Goal: Task Accomplishment & Management: Manage account settings

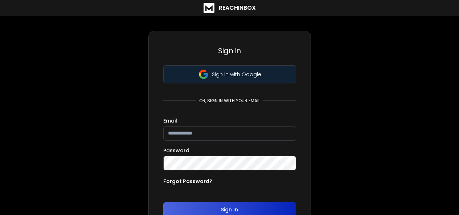
click at [275, 73] on button "Sign in with Google" at bounding box center [229, 74] width 133 height 18
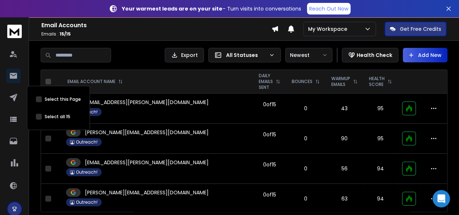
click at [50, 82] on button "Select this Page" at bounding box center [48, 82] width 6 height 6
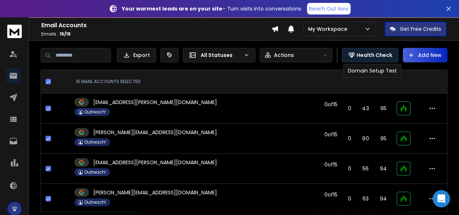
click at [384, 57] on p "Health Check" at bounding box center [375, 55] width 36 height 7
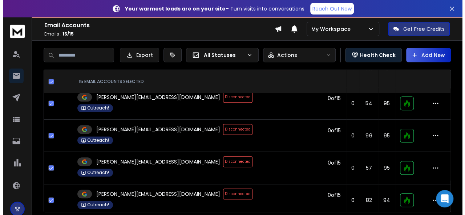
scroll to position [352, 0]
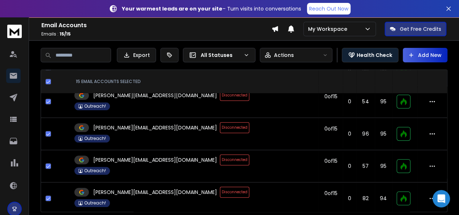
click at [220, 122] on span "Disconnected" at bounding box center [234, 127] width 29 height 11
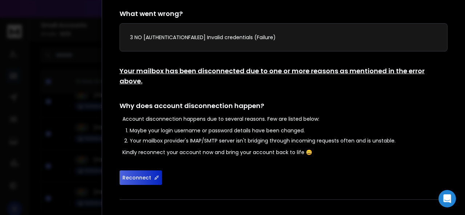
scroll to position [73, 0]
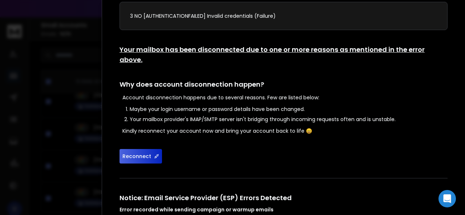
click at [154, 154] on icon at bounding box center [156, 156] width 5 height 5
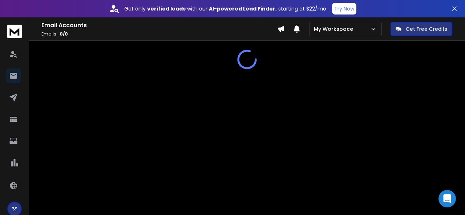
click at [246, 66] on icon at bounding box center [246, 59] width 23 height 23
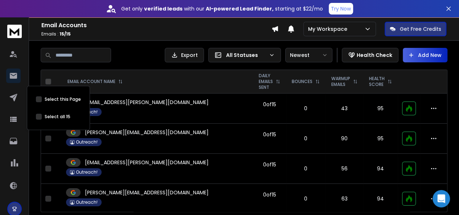
click at [46, 82] on button "Select this Page" at bounding box center [48, 82] width 6 height 6
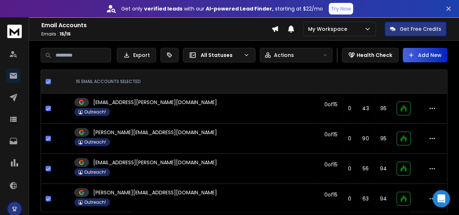
click at [208, 58] on p "All Statuses" at bounding box center [221, 55] width 40 height 7
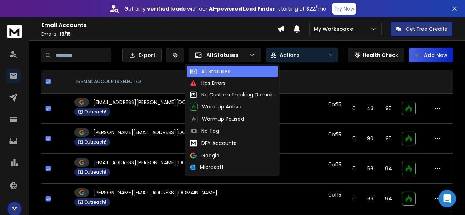
click at [308, 55] on div "Actions" at bounding box center [297, 55] width 55 height 7
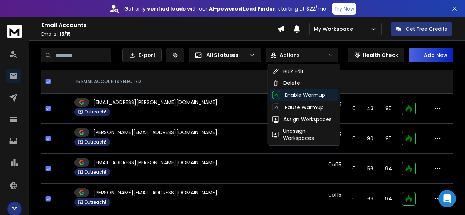
click at [306, 94] on div "Enable Warmup" at bounding box center [298, 95] width 53 height 8
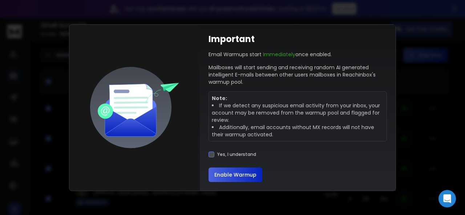
click at [221, 156] on label "Yes, I understand" at bounding box center [236, 155] width 39 height 6
click at [209, 154] on button "Yes, I understand" at bounding box center [211, 155] width 6 height 6
click at [218, 169] on button "Enable Warmup" at bounding box center [235, 175] width 54 height 15
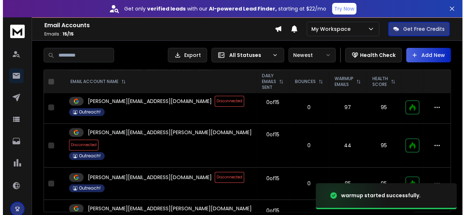
scroll to position [218, 0]
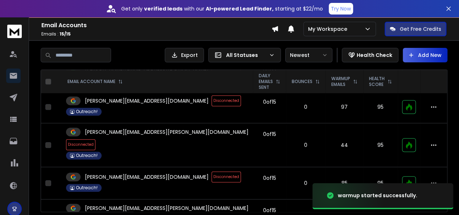
click at [212, 105] on span "Disconnected" at bounding box center [226, 100] width 29 height 11
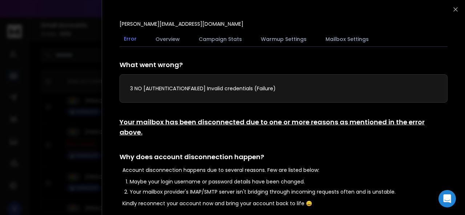
scroll to position [109, 0]
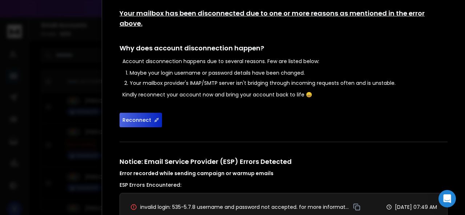
click at [150, 113] on button "Reconnect" at bounding box center [140, 120] width 42 height 15
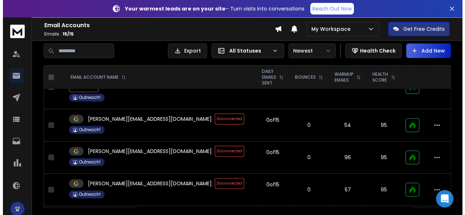
scroll to position [376, 0]
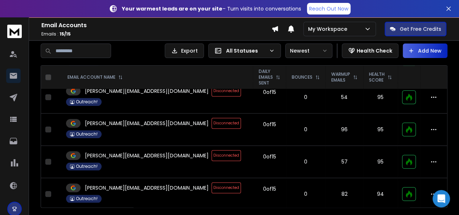
click at [212, 151] on span "Disconnected" at bounding box center [226, 155] width 29 height 11
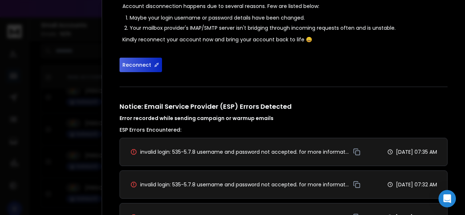
scroll to position [136, 0]
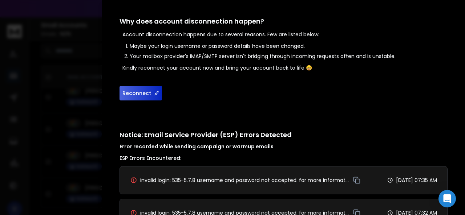
click at [132, 86] on button "Reconnect" at bounding box center [140, 93] width 42 height 15
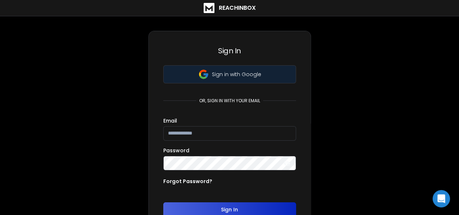
click at [233, 73] on p "Sign in with Google" at bounding box center [236, 74] width 49 height 7
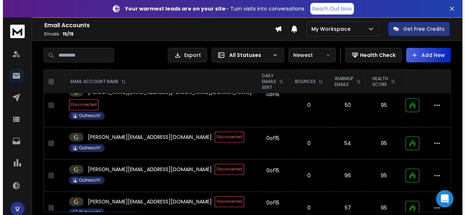
scroll to position [376, 0]
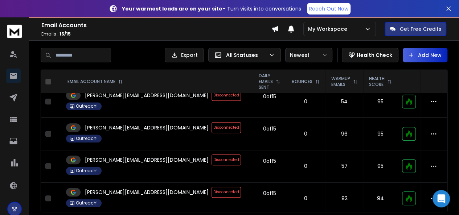
click at [212, 187] on span "Disconnected" at bounding box center [226, 192] width 29 height 11
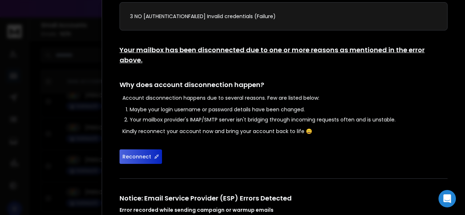
scroll to position [73, 0]
click at [127, 149] on button "Reconnect" at bounding box center [140, 156] width 42 height 15
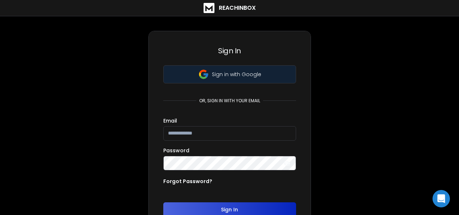
click at [259, 71] on p "Sign in with Google" at bounding box center [236, 74] width 49 height 7
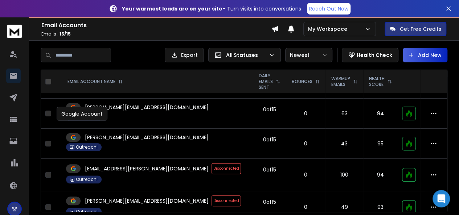
scroll to position [85, 0]
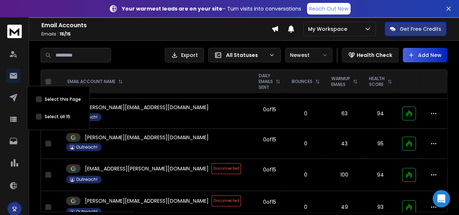
click at [49, 82] on button "Select this Page" at bounding box center [48, 82] width 6 height 6
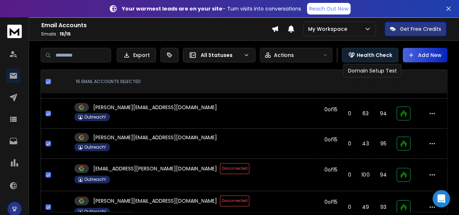
click at [367, 62] on button "Health Check" at bounding box center [370, 55] width 57 height 15
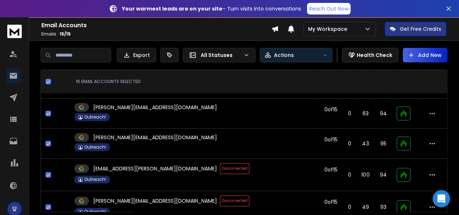
click at [298, 50] on button "Actions" at bounding box center [296, 55] width 73 height 15
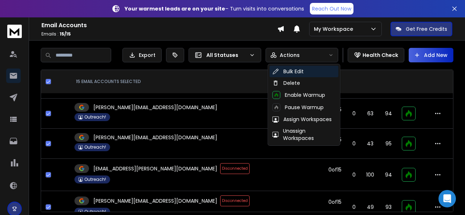
click at [248, 57] on div "All Statuses" at bounding box center [224, 55] width 73 height 15
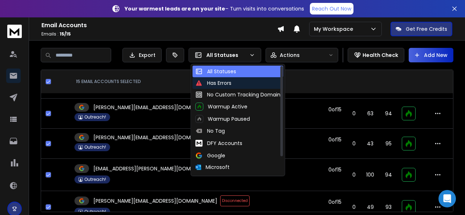
click at [244, 86] on div "Has Errors" at bounding box center [237, 83] width 91 height 12
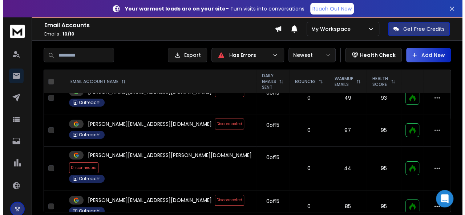
scroll to position [0, 0]
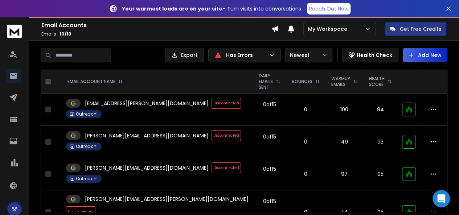
click at [161, 103] on p "[EMAIL_ADDRESS][PERSON_NAME][DOMAIN_NAME]" at bounding box center [147, 103] width 124 height 7
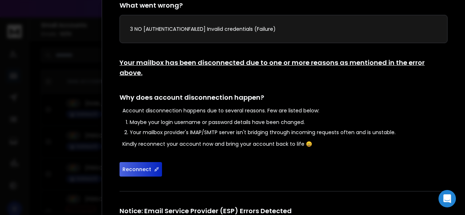
scroll to position [145, 0]
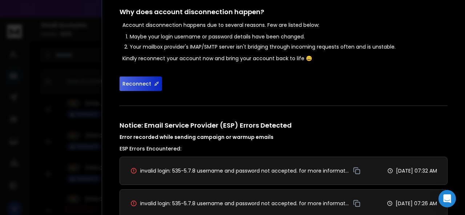
click at [142, 77] on button "Reconnect" at bounding box center [140, 84] width 42 height 15
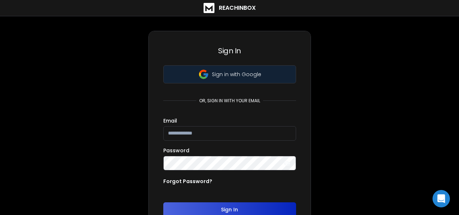
click at [213, 81] on button "Sign in with Google" at bounding box center [229, 74] width 133 height 18
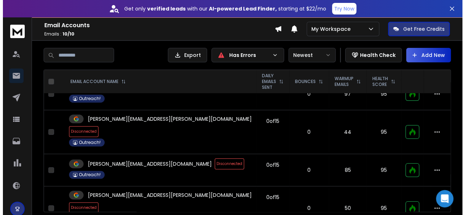
scroll to position [44, 0]
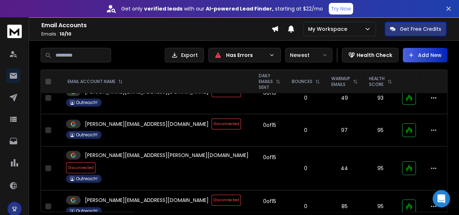
click at [212, 130] on span "Disconnected" at bounding box center [226, 124] width 29 height 11
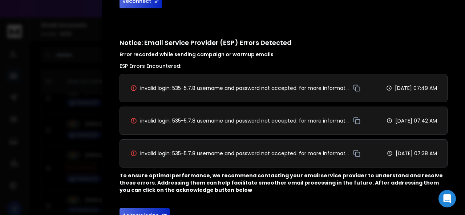
scroll to position [245, 0]
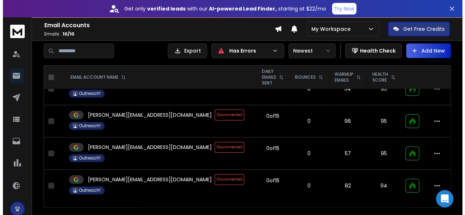
scroll to position [262, 0]
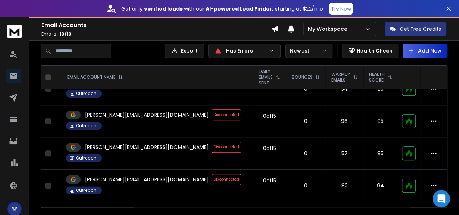
click at [212, 142] on span "Disconnected" at bounding box center [226, 147] width 29 height 11
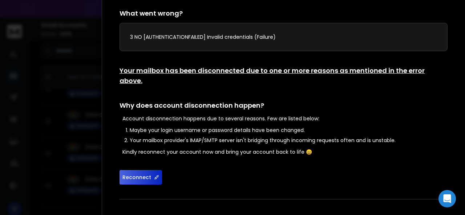
scroll to position [109, 0]
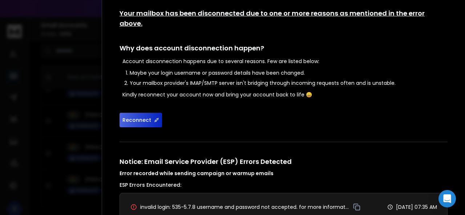
click at [152, 113] on button "Reconnect" at bounding box center [140, 120] width 42 height 15
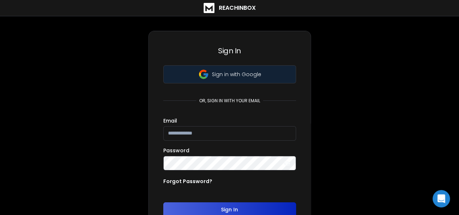
scroll to position [21, 0]
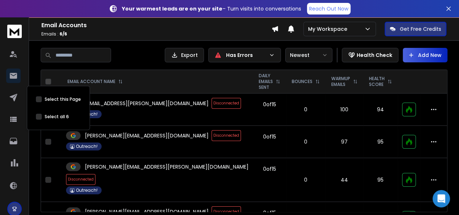
click at [46, 80] on button "Select this Page" at bounding box center [48, 82] width 6 height 6
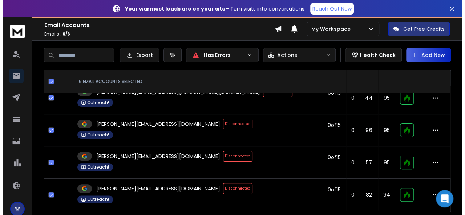
scroll to position [77, 0]
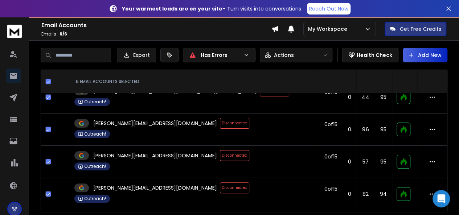
click at [220, 183] on span "Disconnected" at bounding box center [234, 188] width 29 height 11
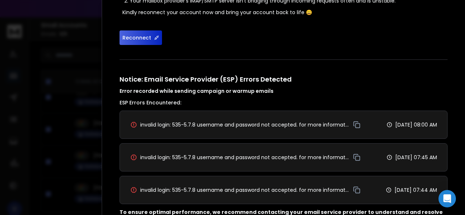
scroll to position [181, 0]
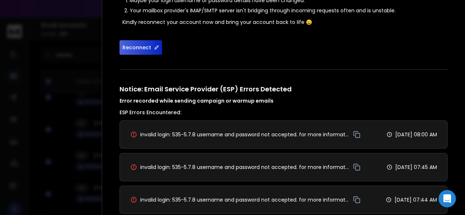
click at [128, 41] on button "Reconnect" at bounding box center [140, 47] width 42 height 15
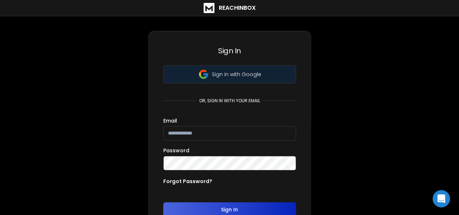
click at [227, 75] on p "Sign in with Google" at bounding box center [236, 74] width 49 height 7
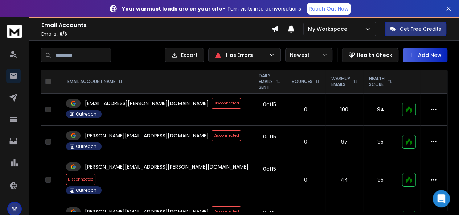
click at [128, 109] on div "er.raines@mydiversecareer.com Disconnected" at bounding box center [157, 103] width 183 height 11
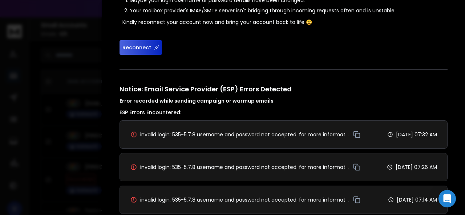
scroll to position [145, 0]
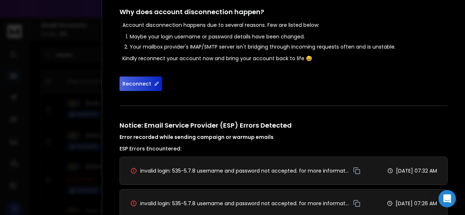
click at [147, 77] on button "Reconnect" at bounding box center [140, 84] width 42 height 15
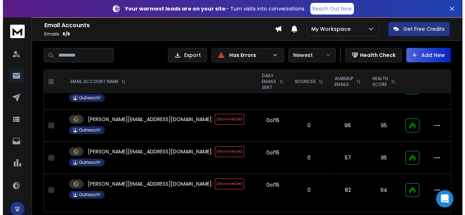
scroll to position [123, 0]
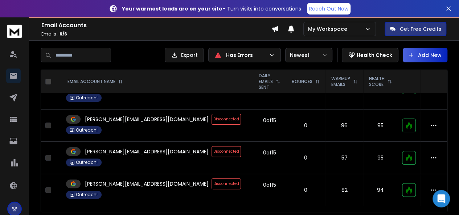
click at [108, 148] on p "[PERSON_NAME][EMAIL_ADDRESS][DOMAIN_NAME]" at bounding box center [147, 151] width 124 height 7
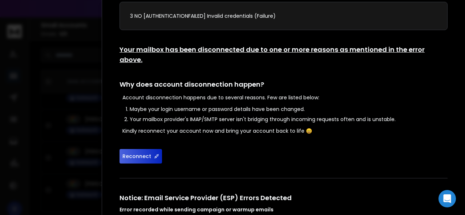
scroll to position [109, 0]
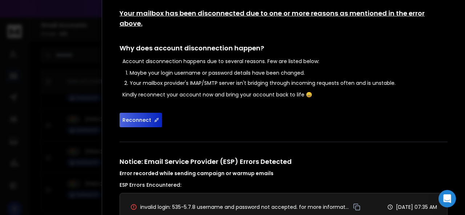
click at [139, 113] on button "Reconnect" at bounding box center [140, 120] width 42 height 15
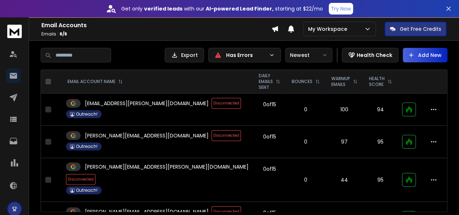
click at [107, 81] on div "EMAIL ACCOUNT NAME" at bounding box center [95, 82] width 55 height 6
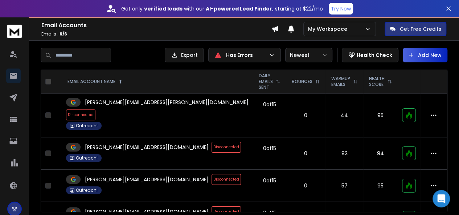
click at [106, 81] on div "EMAIL ACCOUNT NAME" at bounding box center [95, 82] width 55 height 6
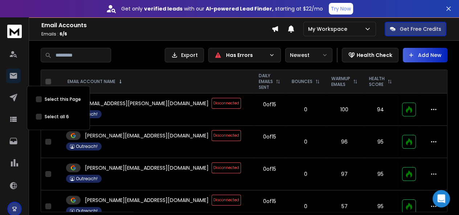
click at [47, 82] on button "Select this Page" at bounding box center [48, 82] width 6 height 6
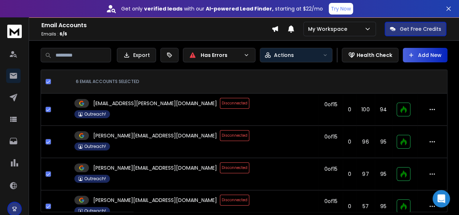
click at [302, 61] on button "Actions" at bounding box center [296, 55] width 73 height 15
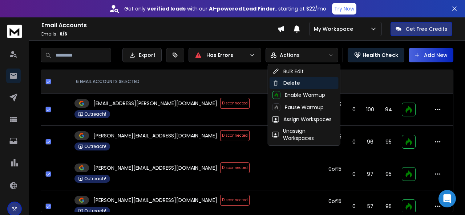
click at [361, 56] on div "Health Check" at bounding box center [376, 55] width 44 height 7
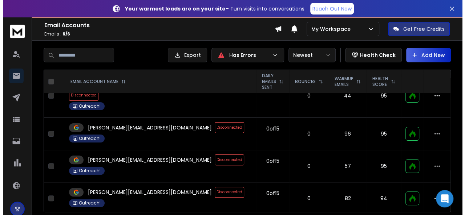
scroll to position [123, 0]
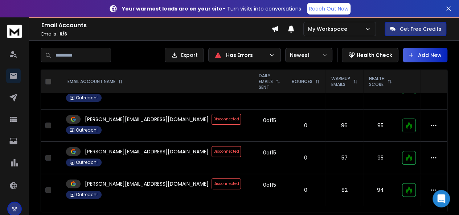
click at [144, 159] on div "Outreach!" at bounding box center [157, 163] width 183 height 8
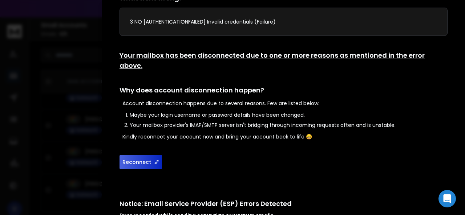
scroll to position [73, 0]
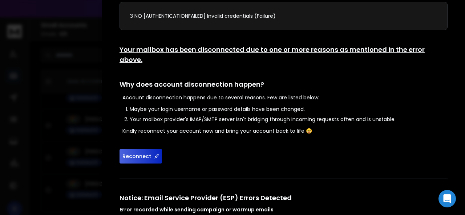
click at [151, 151] on button "Reconnect" at bounding box center [140, 156] width 42 height 15
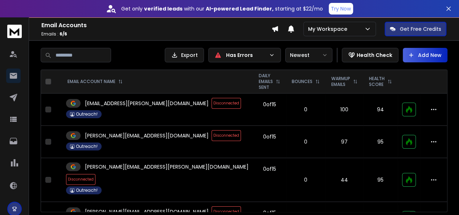
click at [212, 109] on span "Disconnected" at bounding box center [226, 103] width 29 height 11
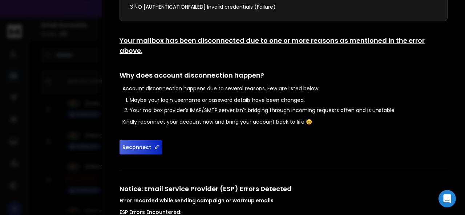
scroll to position [109, 0]
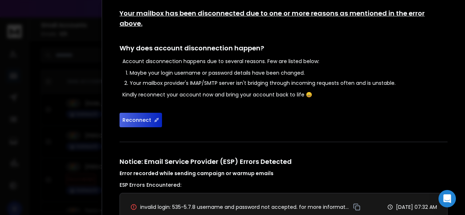
click at [128, 113] on button "Reconnect" at bounding box center [140, 120] width 42 height 15
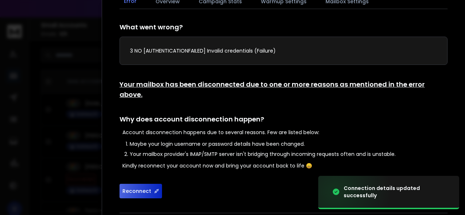
scroll to position [36, 0]
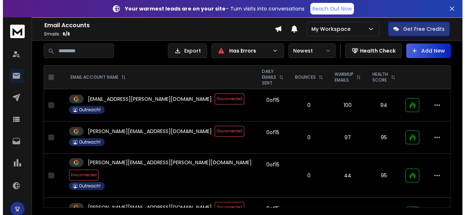
scroll to position [4, 0]
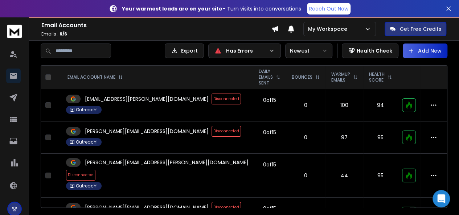
click at [105, 105] on div "[EMAIL_ADDRESS][PERSON_NAME][DOMAIN_NAME] Disconnected" at bounding box center [157, 99] width 183 height 11
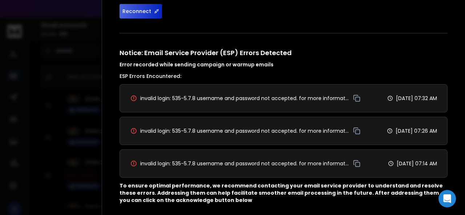
scroll to position [245, 0]
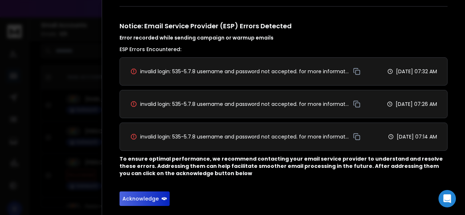
click at [146, 192] on button "Acknowledge" at bounding box center [144, 199] width 50 height 15
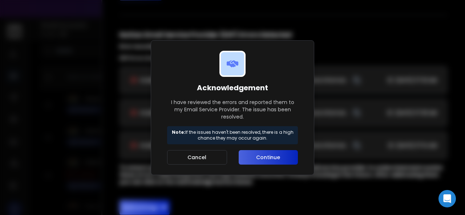
scroll to position [253, 0]
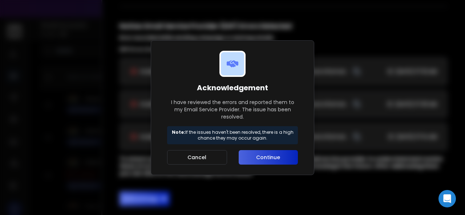
click at [256, 164] on button "Continue" at bounding box center [267, 157] width 59 height 15
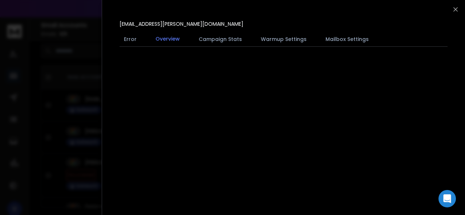
scroll to position [0, 0]
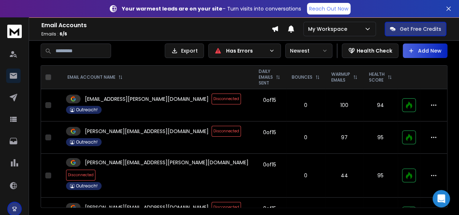
click at [123, 114] on div "Outreach!" at bounding box center [157, 110] width 183 height 8
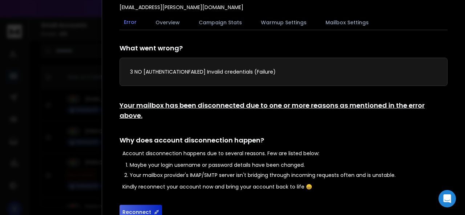
scroll to position [31, 0]
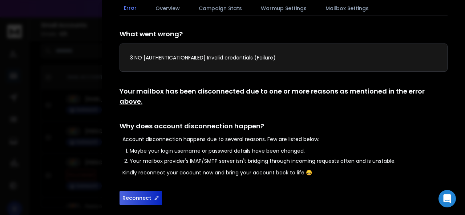
click at [125, 193] on button "Reconnect" at bounding box center [140, 198] width 42 height 15
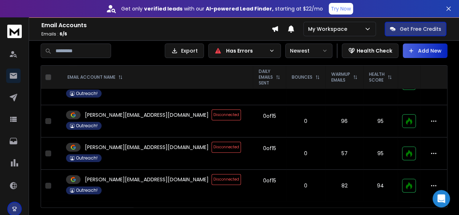
scroll to position [123, 0]
click at [266, 52] on p "Has Errors" at bounding box center [246, 50] width 40 height 7
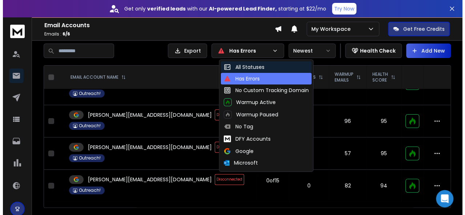
scroll to position [112, 0]
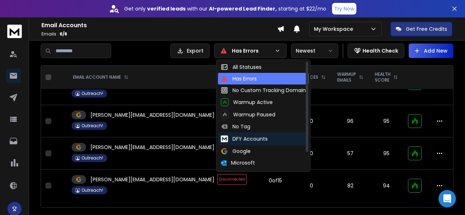
click at [259, 139] on div "DFY Accounts" at bounding box center [244, 139] width 47 height 9
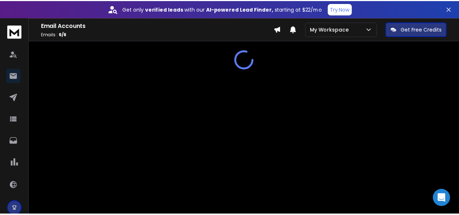
scroll to position [0, 0]
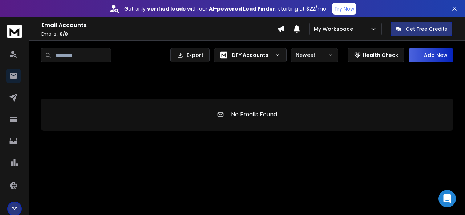
click at [251, 58] on p "DFY Accounts" at bounding box center [252, 55] width 40 height 7
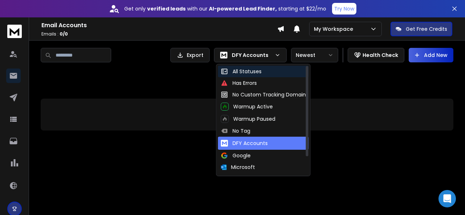
click at [253, 71] on div "All Statuses" at bounding box center [241, 71] width 41 height 7
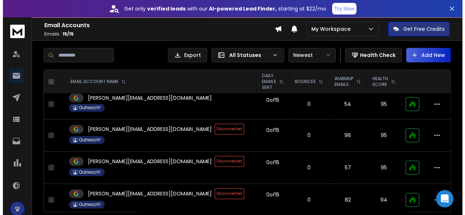
scroll to position [368, 0]
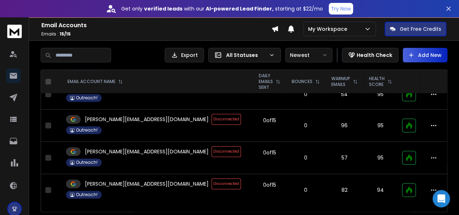
click at [212, 183] on span "Disconnected" at bounding box center [226, 184] width 29 height 11
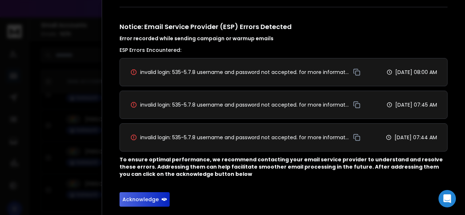
scroll to position [245, 0]
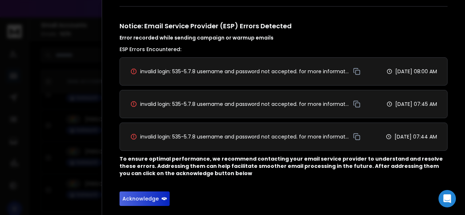
drag, startPoint x: 159, startPoint y: 186, endPoint x: 310, endPoint y: 161, distance: 153.0
click at [310, 161] on p "To ensure optimal performance, we recommend contacting your email service provi…" at bounding box center [283, 166] width 328 height 22
click at [149, 192] on button "Acknowledge" at bounding box center [144, 199] width 50 height 15
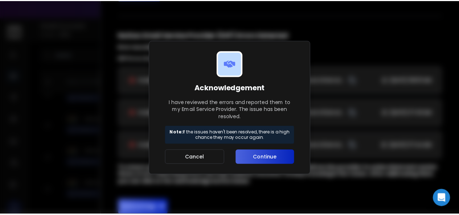
scroll to position [253, 0]
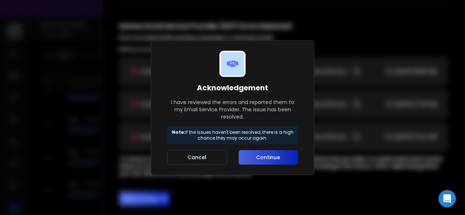
click at [260, 150] on button "Continue" at bounding box center [267, 157] width 59 height 15
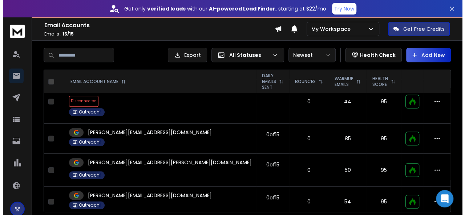
scroll to position [368, 0]
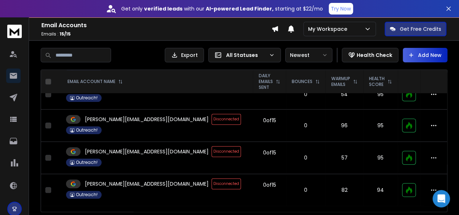
click at [286, 150] on td "0" at bounding box center [306, 158] width 40 height 32
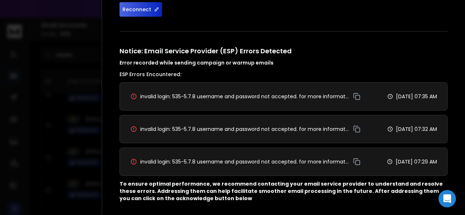
scroll to position [245, 0]
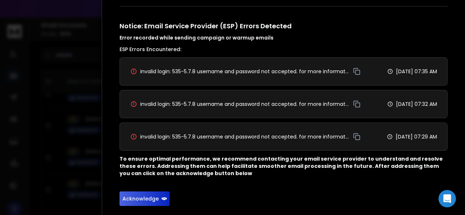
click at [150, 192] on button "Acknowledge" at bounding box center [144, 199] width 50 height 15
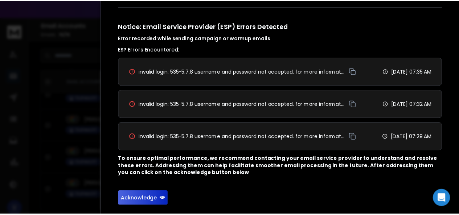
scroll to position [253, 0]
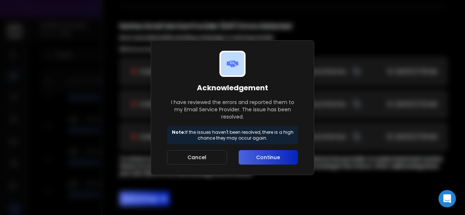
click at [271, 154] on button "Continue" at bounding box center [267, 157] width 59 height 15
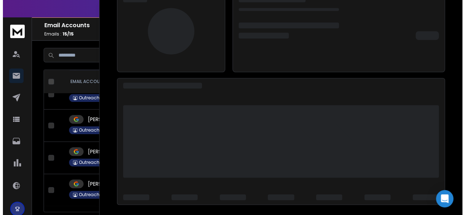
scroll to position [160, 0]
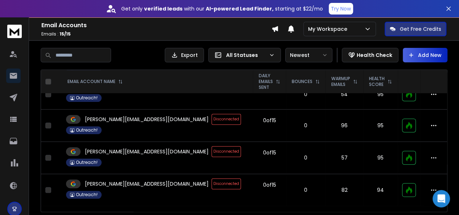
click at [208, 185] on td "raines.e@mydiversecareer.com Disconnected Outreach!" at bounding box center [157, 190] width 191 height 32
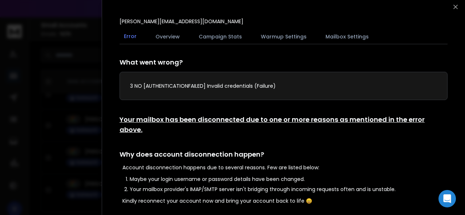
scroll to position [0, 0]
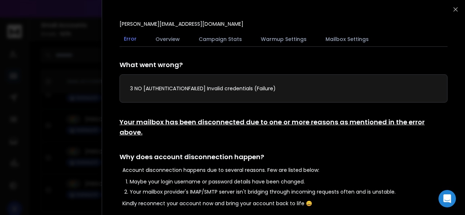
click at [172, 28] on div "raines.e@mydiversecareer.com Error Overview Campaign Stats Warmup Settings Mail…" at bounding box center [283, 128] width 345 height 239
click at [172, 29] on div "raines.e@mydiversecareer.com Error Overview Campaign Stats Warmup Settings Mail…" at bounding box center [283, 128] width 345 height 239
click at [171, 35] on button "Overview" at bounding box center [167, 39] width 33 height 16
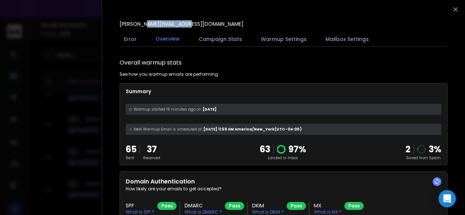
scroll to position [36, 0]
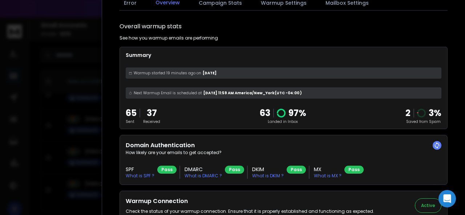
click at [417, 120] on p "Saved from Spam" at bounding box center [423, 121] width 36 height 5
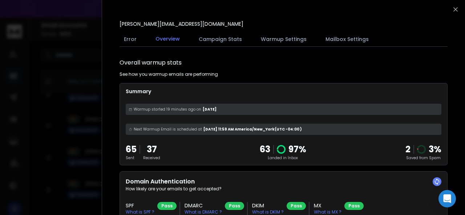
click at [132, 38] on button "Error" at bounding box center [129, 39] width 21 height 16
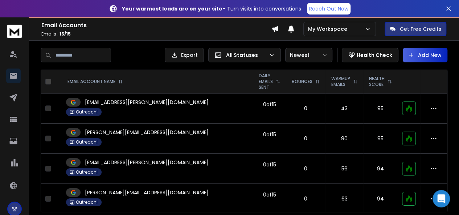
drag, startPoint x: 7, startPoint y: 16, endPoint x: 1, endPoint y: 20, distance: 7.6
